Goal: Task Accomplishment & Management: Manage account settings

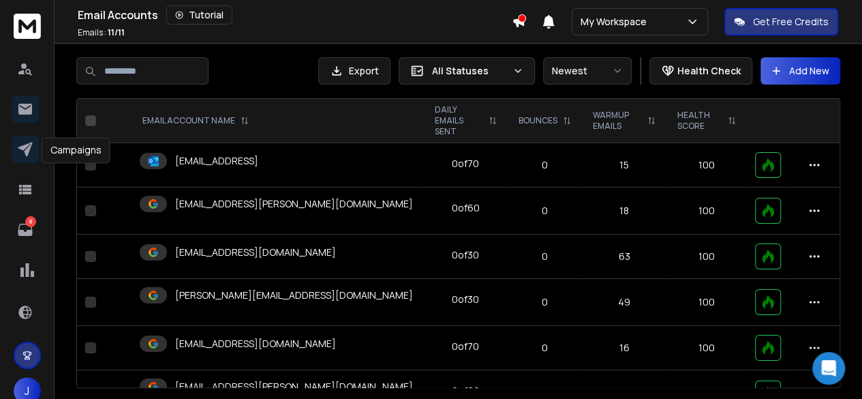
click at [26, 153] on icon at bounding box center [25, 149] width 14 height 14
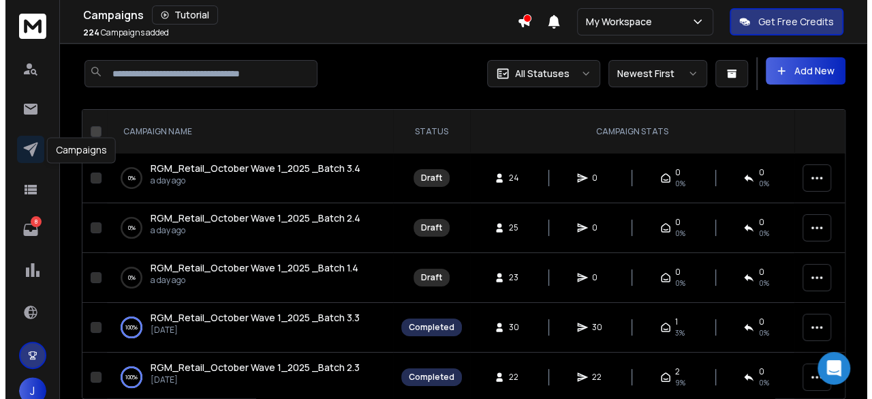
scroll to position [68, 0]
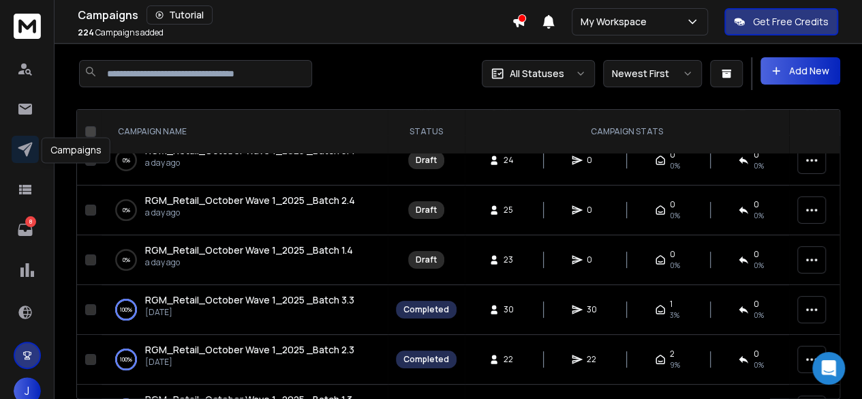
click at [294, 249] on span "RGM_Retail_October Wave 1_2025 _Batch 1.4" at bounding box center [249, 249] width 208 height 13
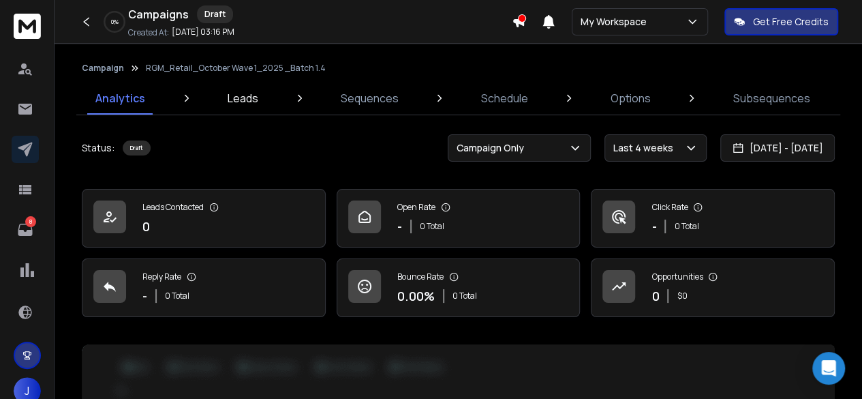
click at [233, 95] on p "Leads" at bounding box center [243, 98] width 31 height 16
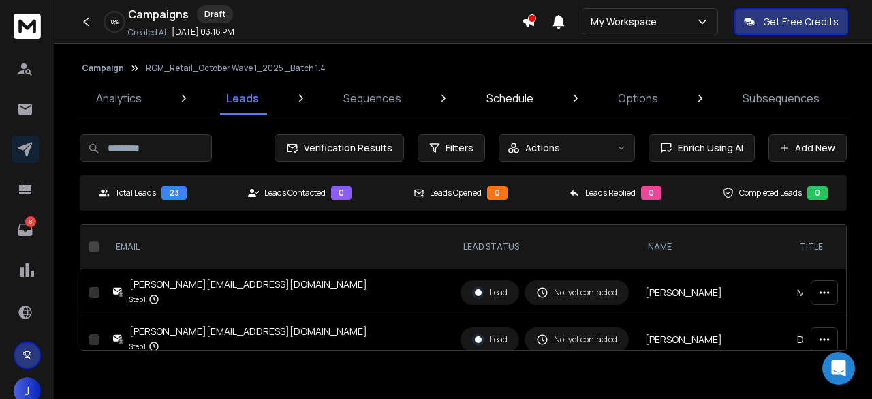
click at [500, 106] on p "Schedule" at bounding box center [510, 98] width 47 height 16
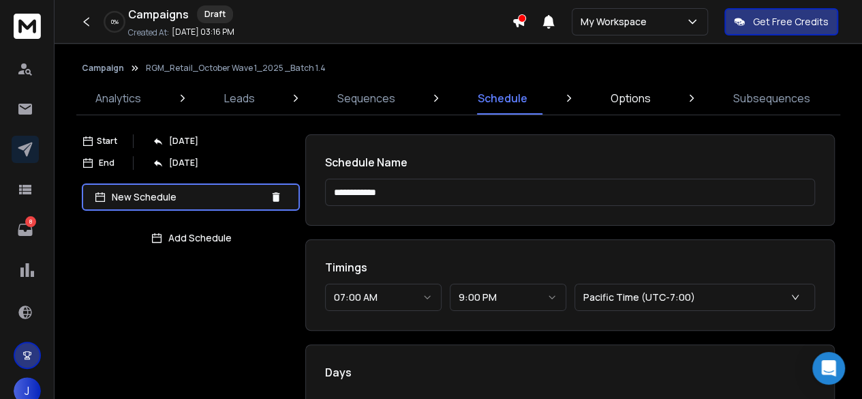
click at [644, 108] on link "Options" at bounding box center [630, 98] width 57 height 33
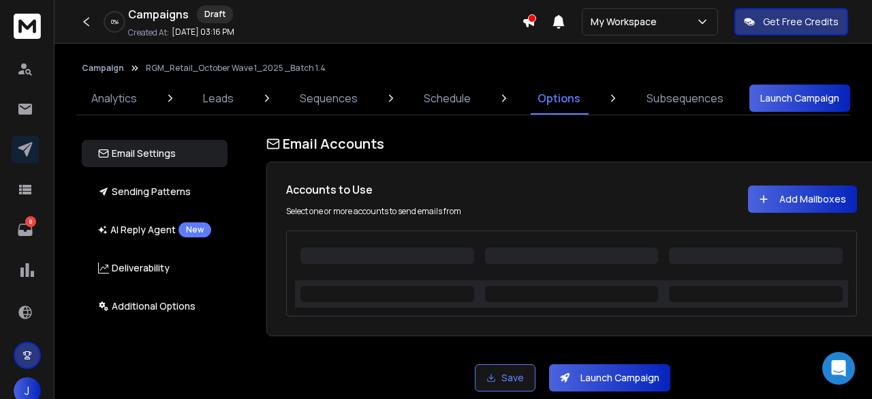
click at [575, 380] on button "Launch Campaign" at bounding box center [609, 377] width 121 height 27
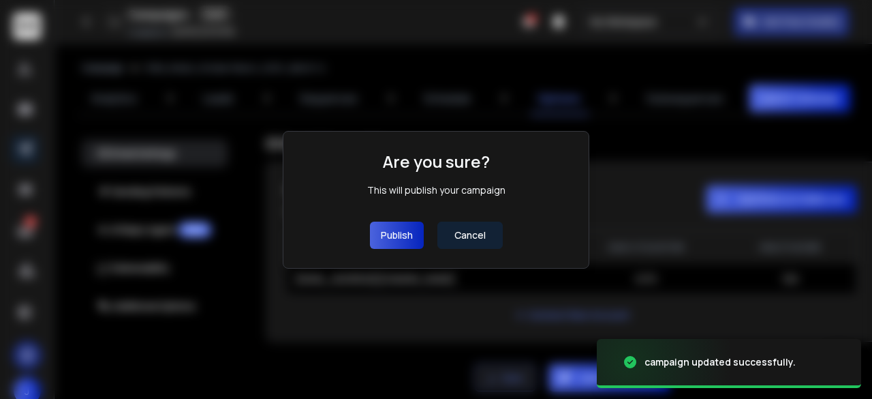
click at [390, 227] on button "Publish" at bounding box center [397, 235] width 54 height 27
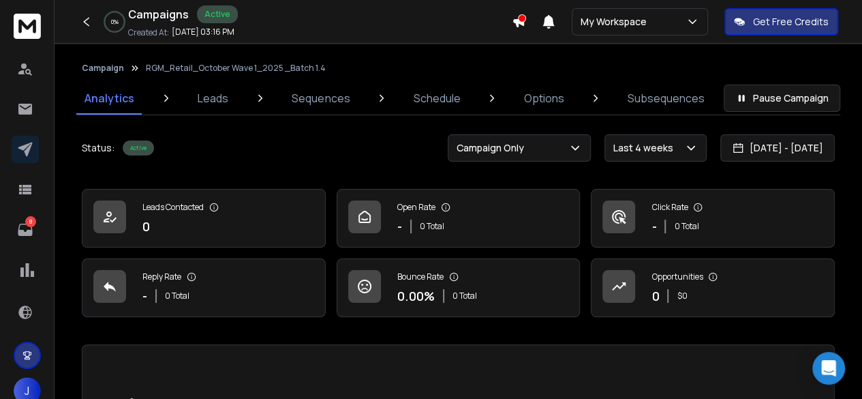
click at [112, 67] on button "Campaign" at bounding box center [103, 68] width 42 height 11
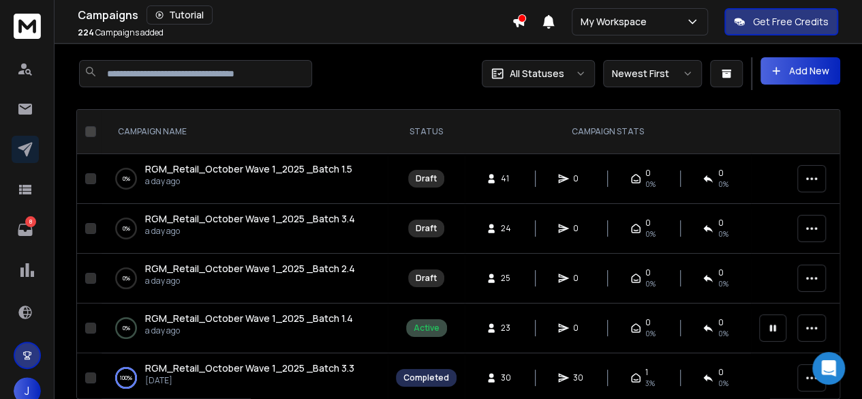
click at [274, 270] on span "RGM_Retail_October Wave 1_2025 _Batch 2.4" at bounding box center [250, 268] width 210 height 13
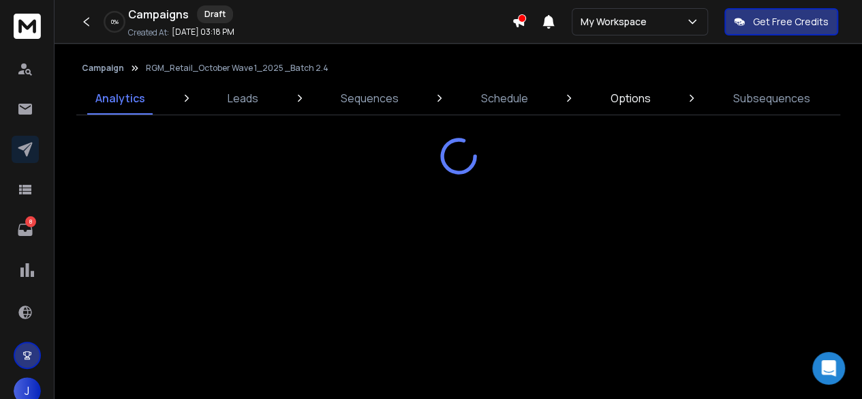
click at [532, 95] on link "Schedule" at bounding box center [504, 98] width 63 height 33
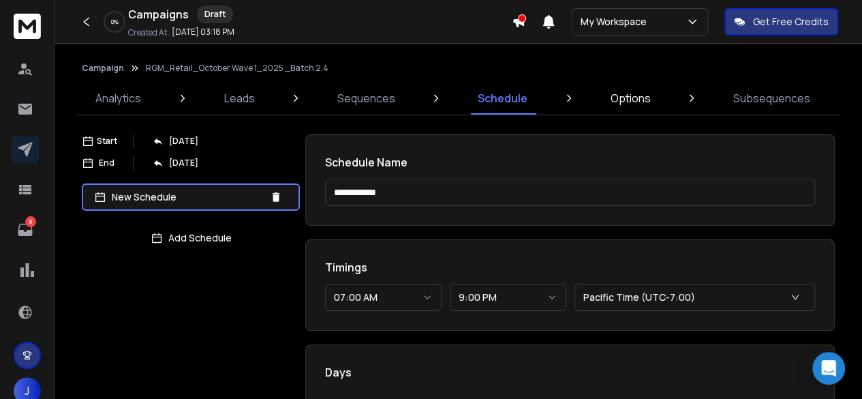
click at [630, 102] on p "Options" at bounding box center [630, 98] width 40 height 16
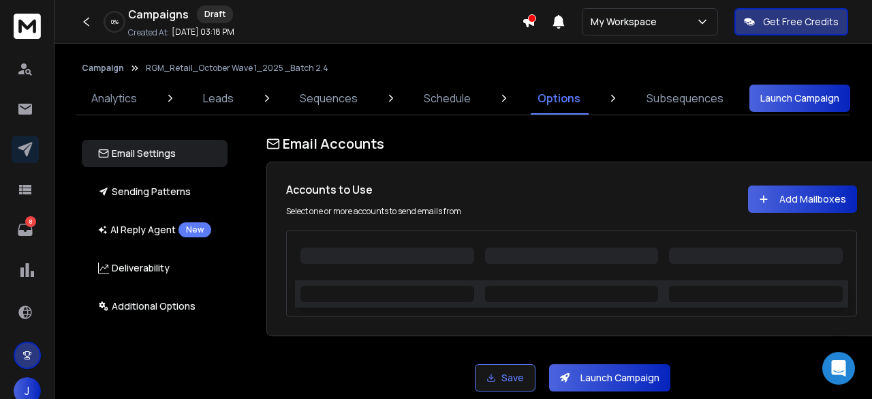
click at [598, 367] on button "Launch Campaign" at bounding box center [609, 377] width 121 height 27
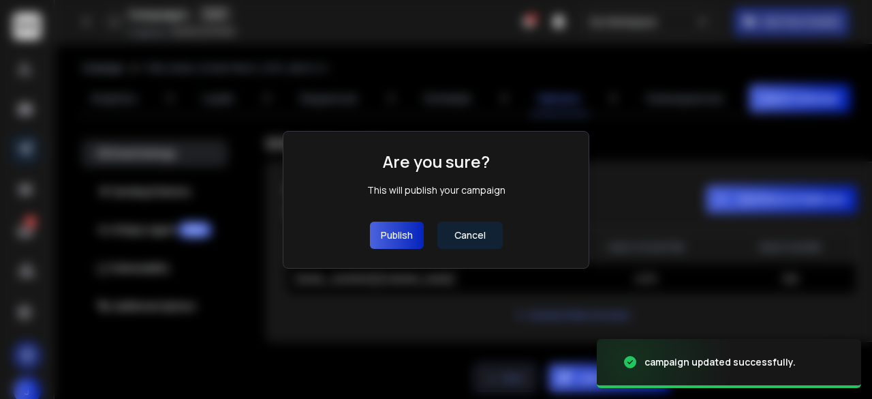
click at [398, 235] on button "Publish" at bounding box center [397, 235] width 54 height 27
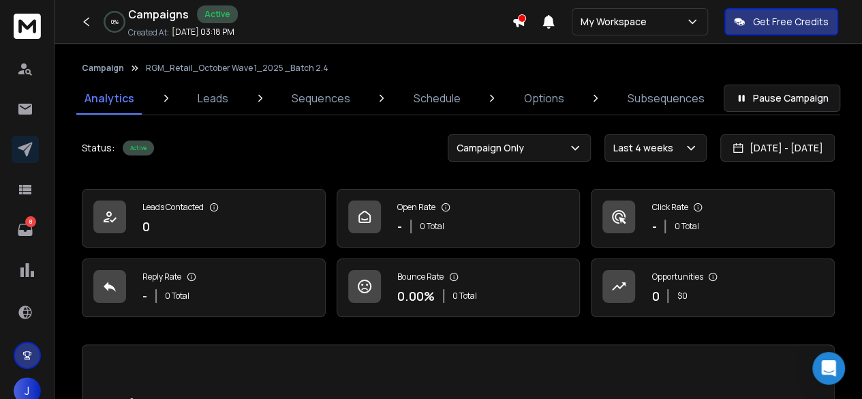
click at [102, 70] on button "Campaign" at bounding box center [103, 68] width 42 height 11
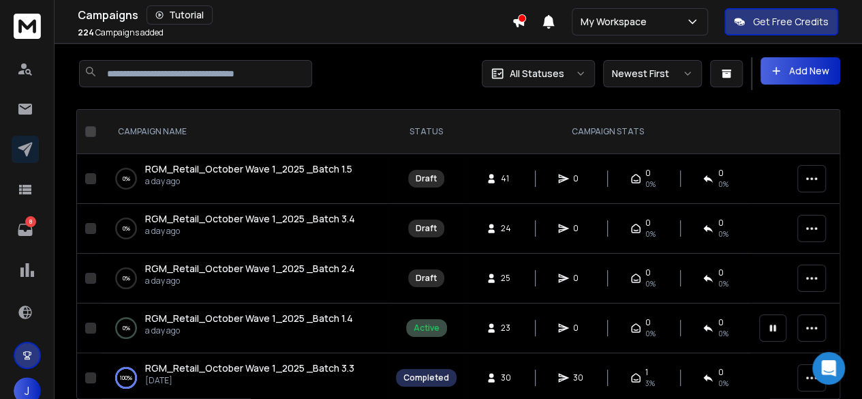
click at [301, 227] on p "a day ago" at bounding box center [250, 231] width 210 height 11
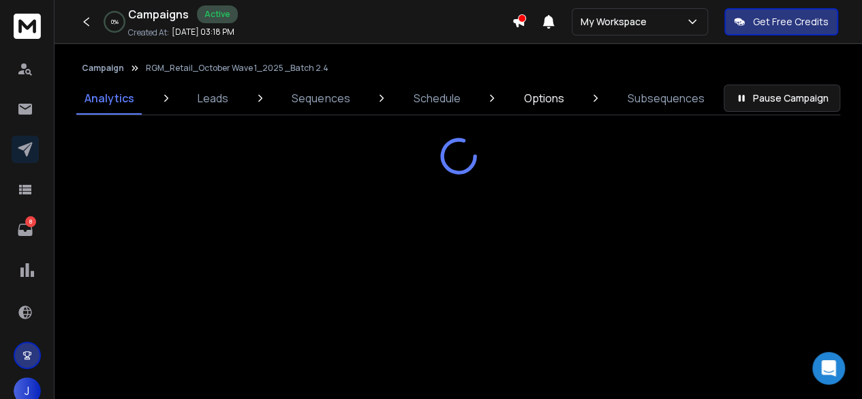
click at [543, 100] on p "Options" at bounding box center [544, 98] width 40 height 16
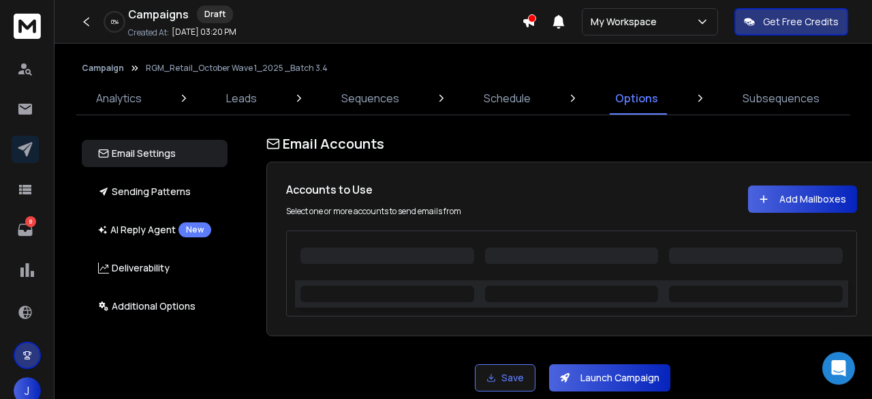
click at [585, 380] on button "Launch Campaign" at bounding box center [609, 377] width 121 height 27
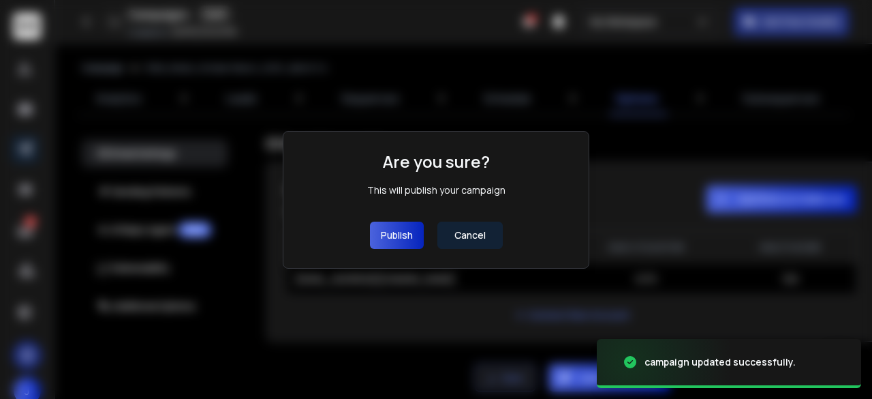
click at [393, 243] on button "Publish" at bounding box center [397, 235] width 54 height 27
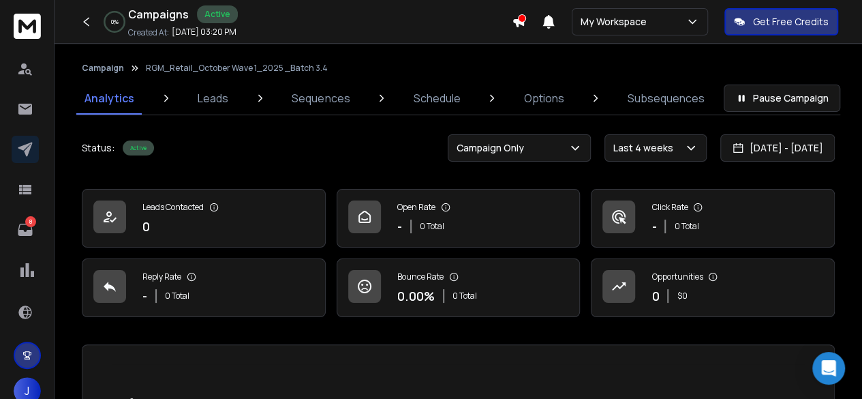
click at [103, 69] on button "Campaign" at bounding box center [103, 68] width 42 height 11
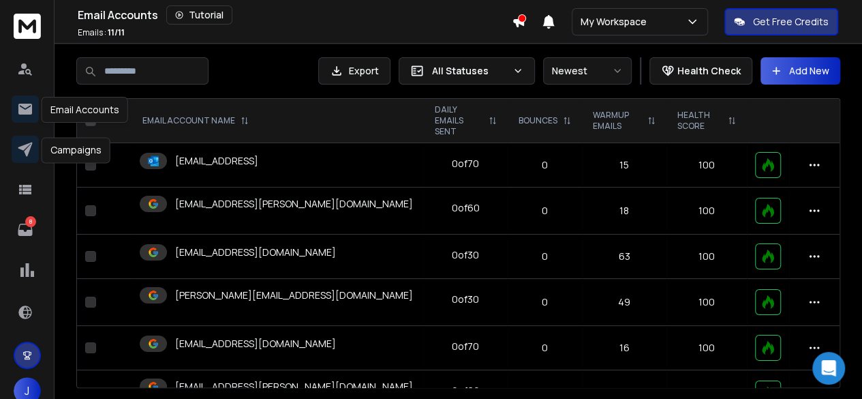
click at [34, 157] on link at bounding box center [25, 149] width 27 height 27
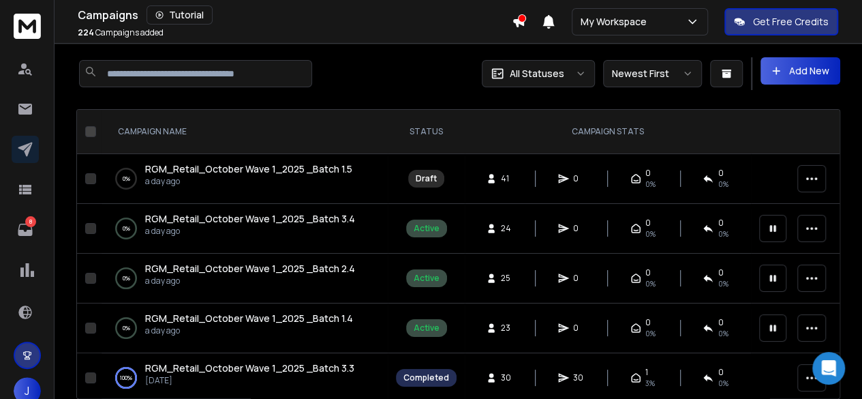
click at [479, 97] on div "Campaigns 224 Campaigns Added All Statuses Newest First Add New CAMPAIGN NAME S…" at bounding box center [458, 256] width 764 height 399
